Goal: Check status

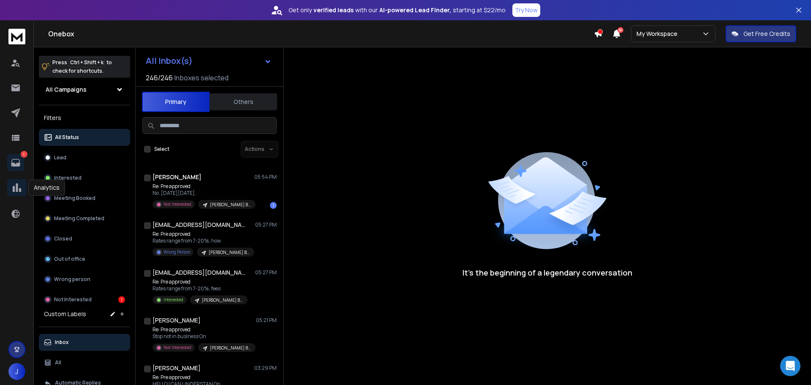
click at [14, 192] on icon at bounding box center [17, 187] width 13 height 13
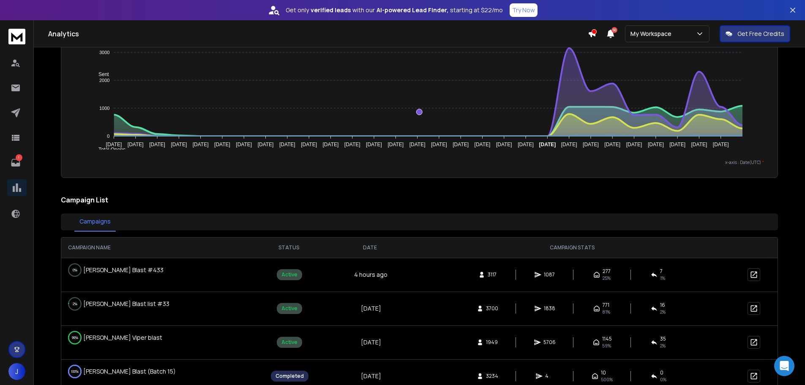
scroll to position [254, 0]
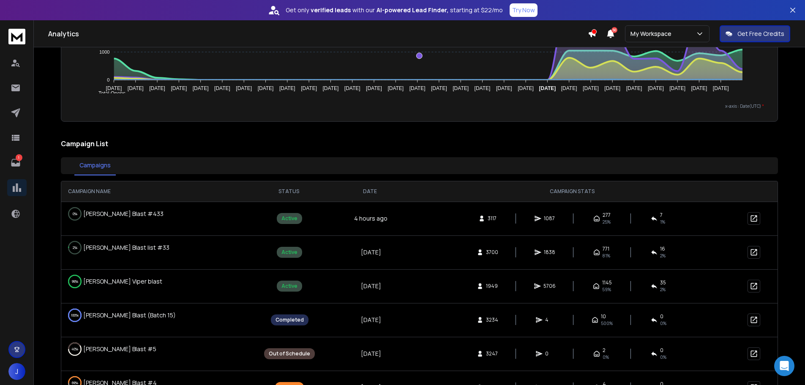
click at [273, 291] on td "Active" at bounding box center [289, 286] width 94 height 34
click at [120, 284] on td "99 % [PERSON_NAME] blast" at bounding box center [128, 282] width 135 height 24
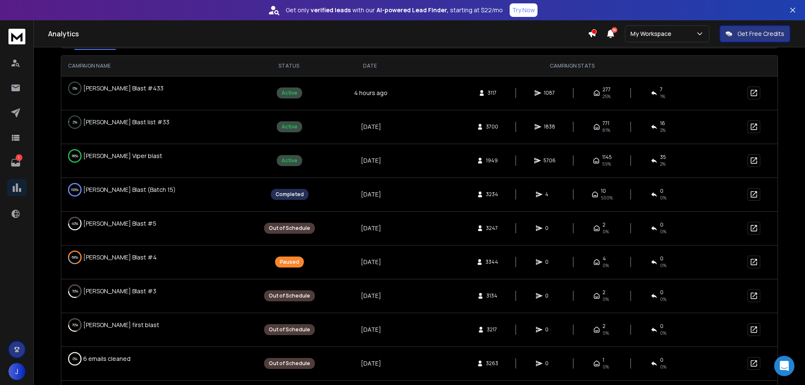
scroll to position [380, 0]
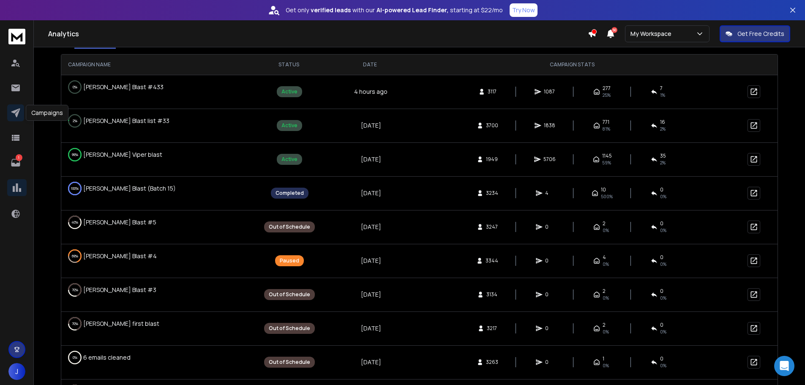
click at [17, 109] on icon at bounding box center [16, 113] width 10 height 10
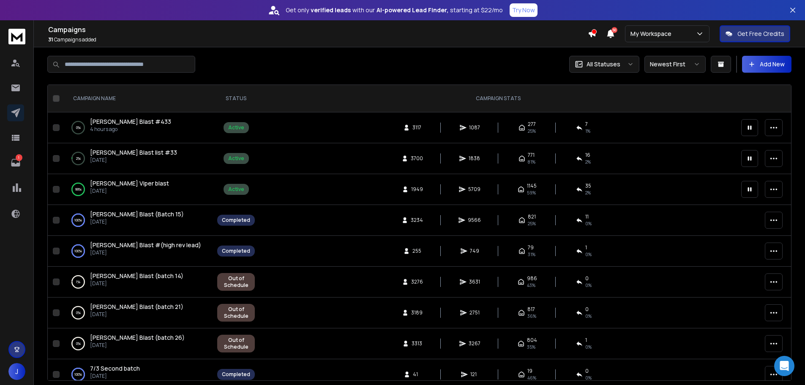
click at [741, 184] on button at bounding box center [749, 189] width 17 height 17
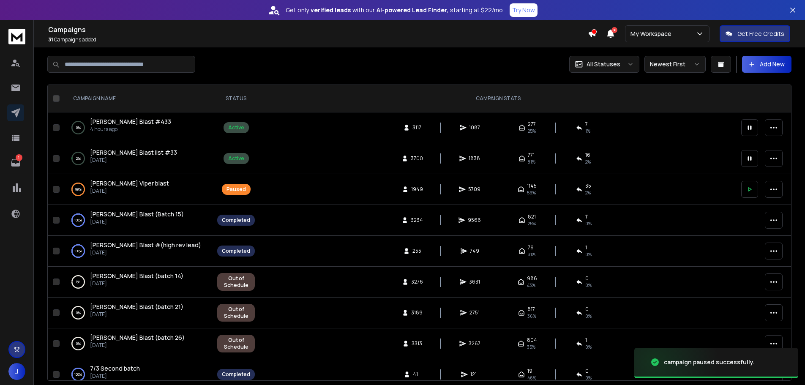
click at [742, 163] on button at bounding box center [749, 158] width 17 height 17
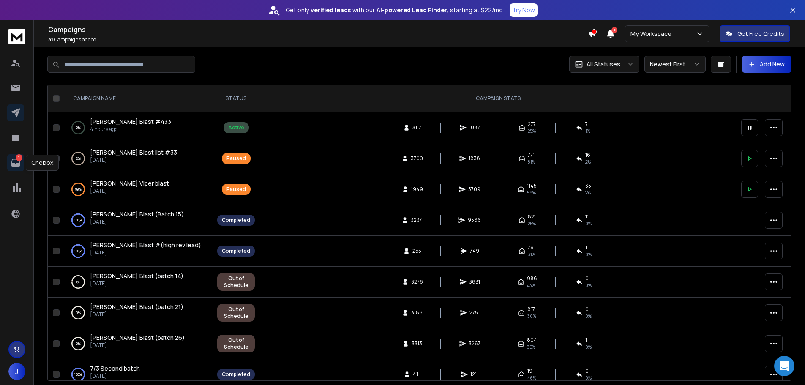
click at [12, 165] on icon at bounding box center [15, 163] width 9 height 8
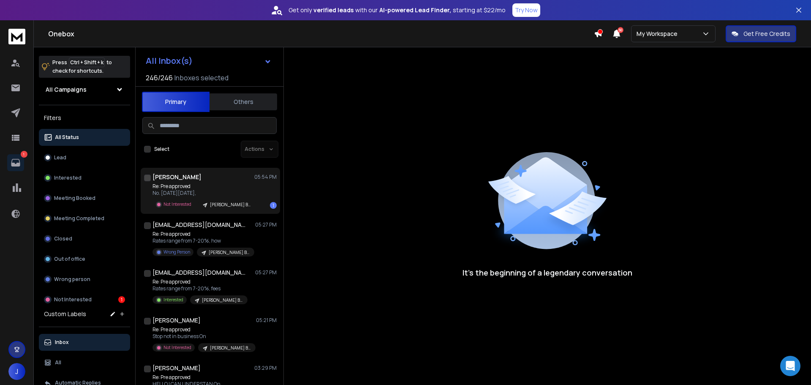
click at [264, 200] on div "Re: Pre approved No. [DATE][DATE], Not Interested [PERSON_NAME] Blast #433 1" at bounding box center [215, 196] width 124 height 26
